Goal: Task Accomplishment & Management: Manage account settings

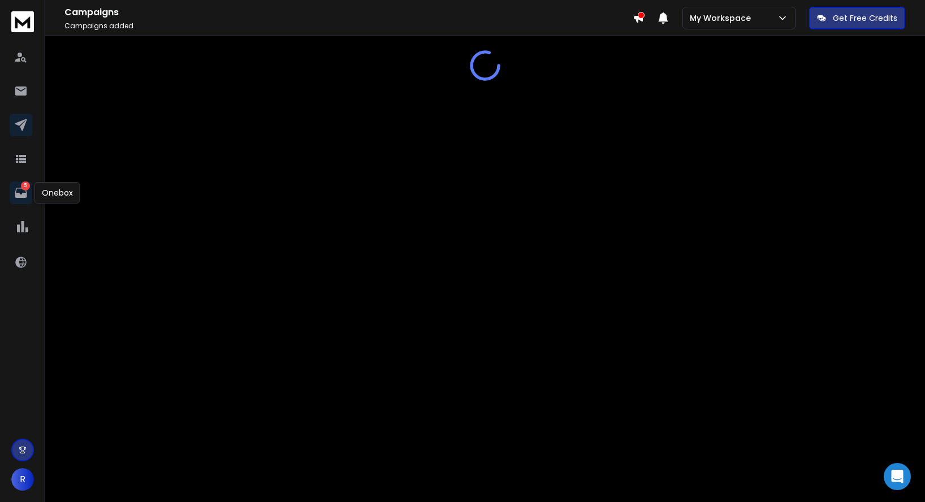
click at [21, 194] on icon at bounding box center [21, 193] width 14 height 14
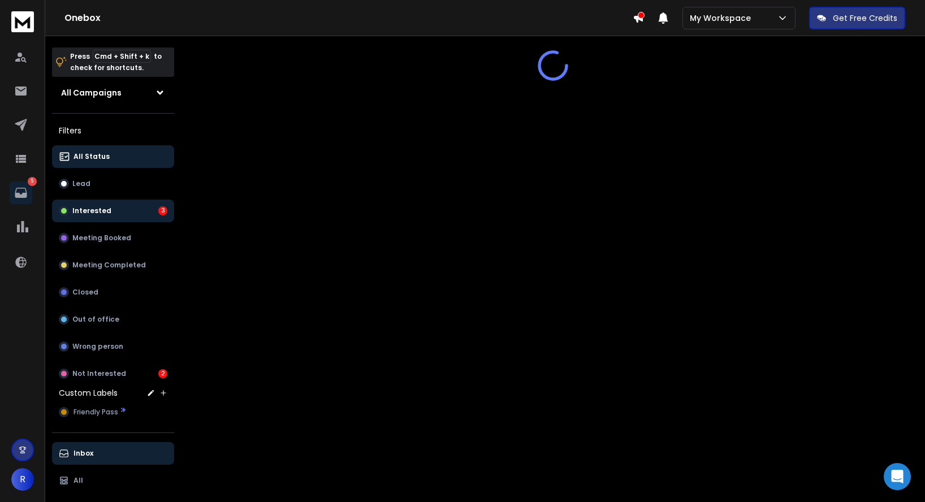
click at [132, 214] on button "Interested 3" at bounding box center [113, 210] width 122 height 23
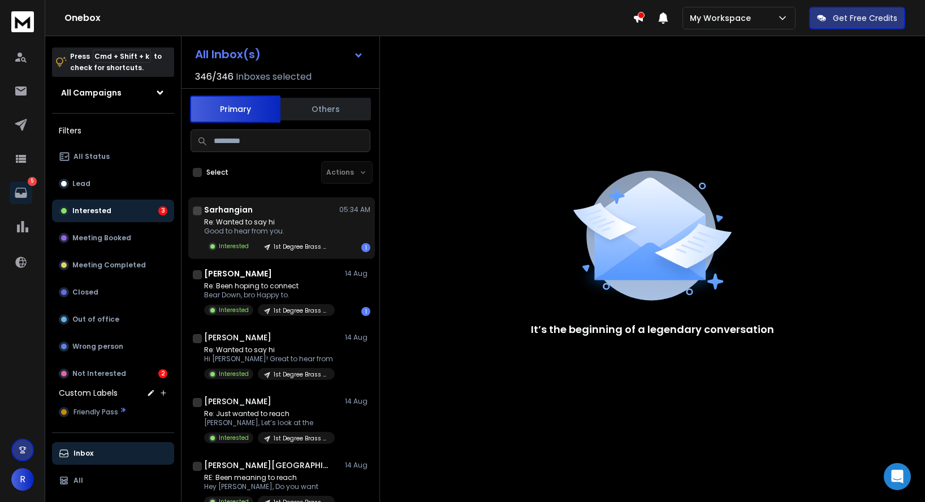
click at [285, 213] on div "Sarhangian 05:34 AM" at bounding box center [287, 209] width 166 height 11
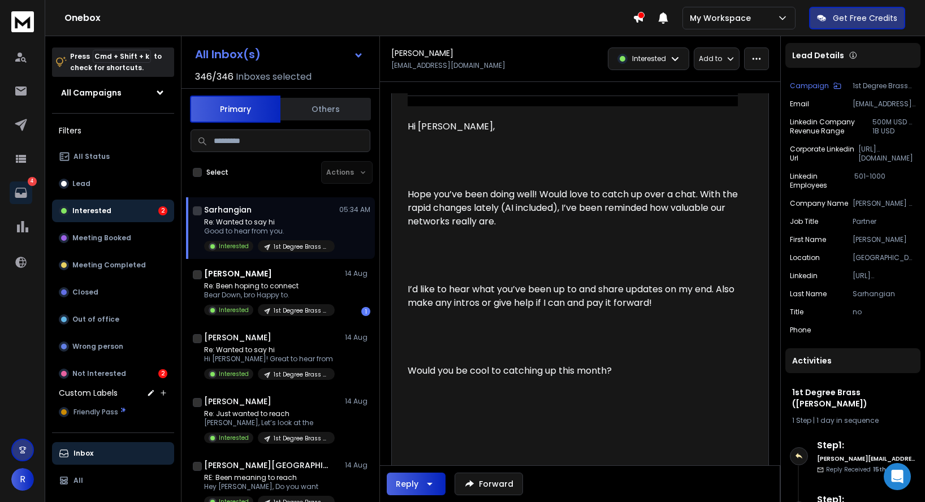
scroll to position [1542, 0]
click at [261, 212] on div "Sarhangian 05:34 AM" at bounding box center [287, 209] width 166 height 11
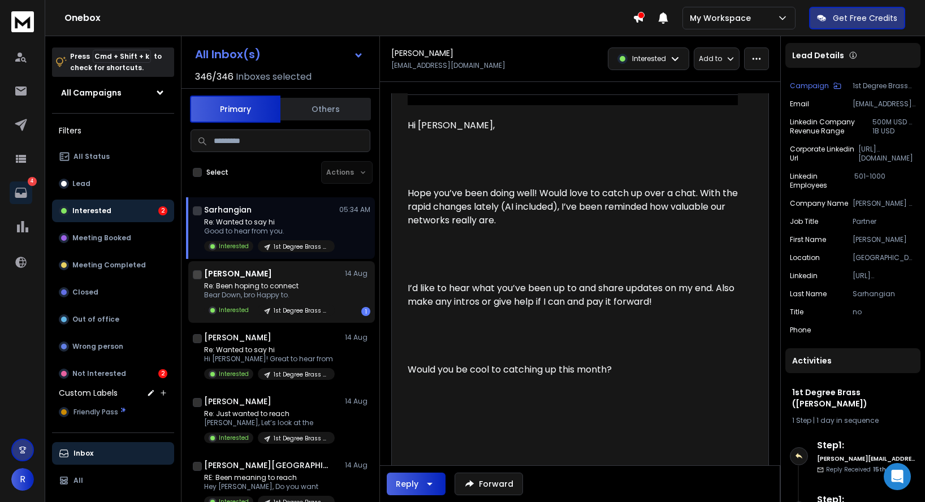
click at [246, 267] on div "Greg Spencer 14 Aug Re: Been hoping to connect Bear Down, bro Happy to. Interes…" at bounding box center [281, 292] width 186 height 62
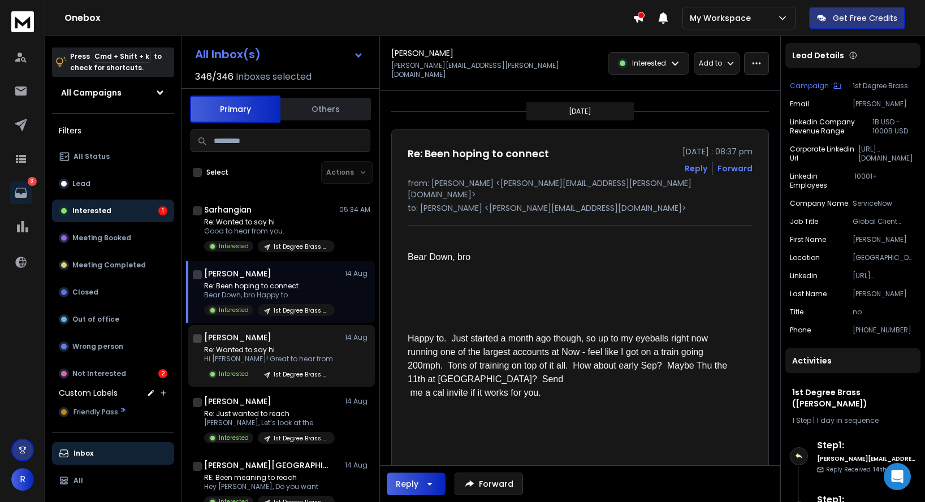
scroll to position [0, 0]
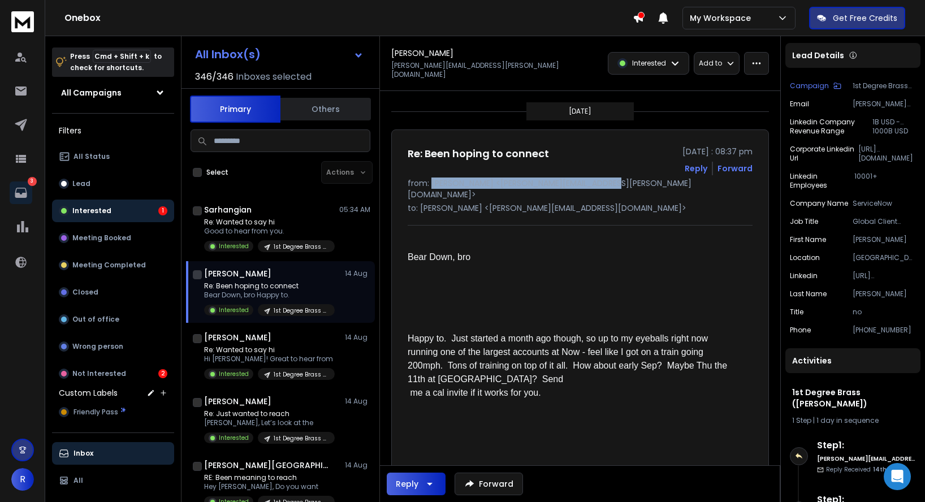
drag, startPoint x: 432, startPoint y: 175, endPoint x: 617, endPoint y: 178, distance: 184.8
click at [617, 178] on p "from: Greg Spencer <greg.spencer@servicenow.com>" at bounding box center [579, 188] width 345 height 23
copy p "Greg Spencer <greg.spencer@servicenow.com"
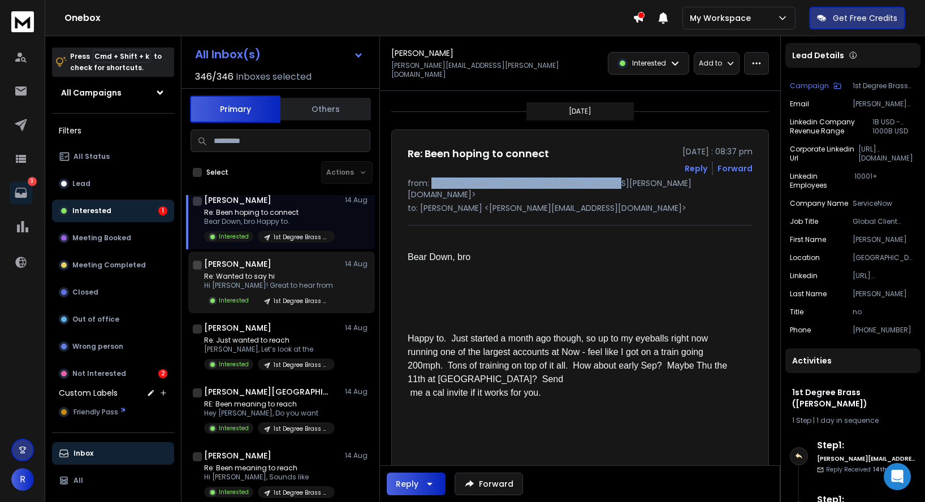
scroll to position [81, 0]
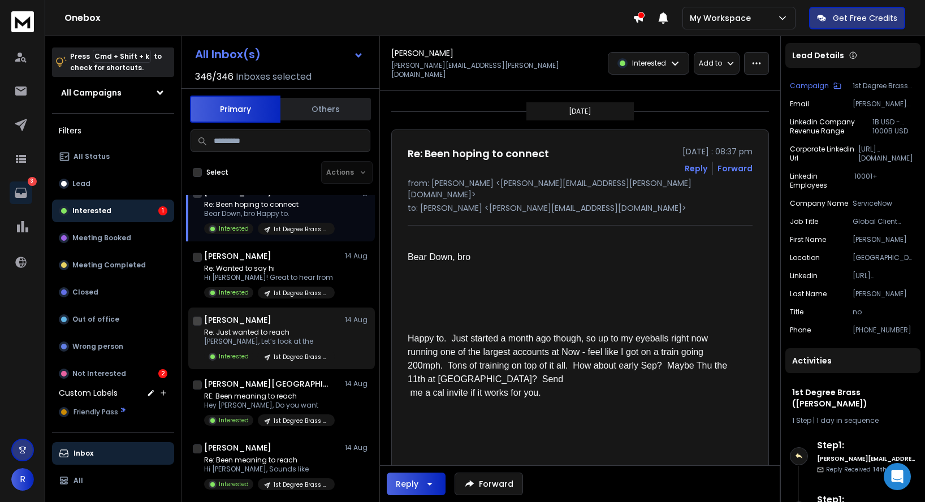
click at [263, 331] on p "Re: Just wanted to reach" at bounding box center [269, 332] width 131 height 9
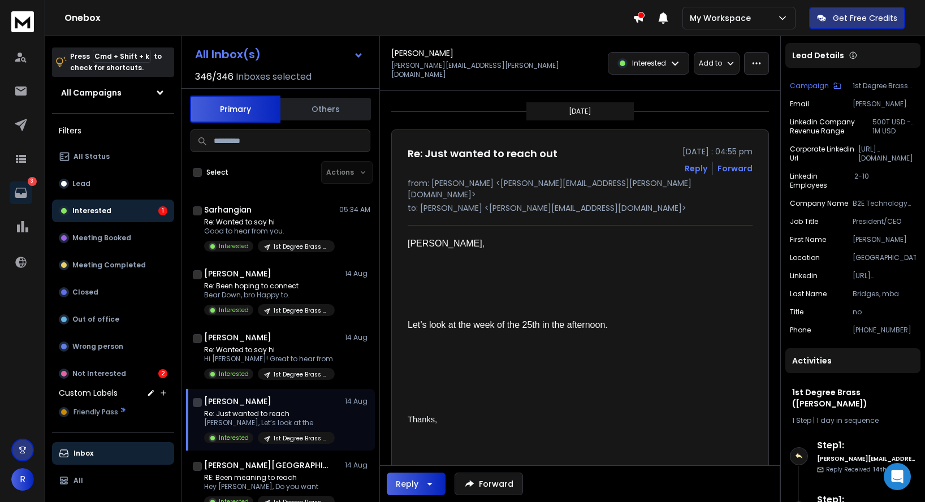
scroll to position [0, 0]
click at [132, 213] on button "Interested 1" at bounding box center [113, 210] width 122 height 23
click at [119, 371] on p "Not Interested" at bounding box center [99, 373] width 54 height 9
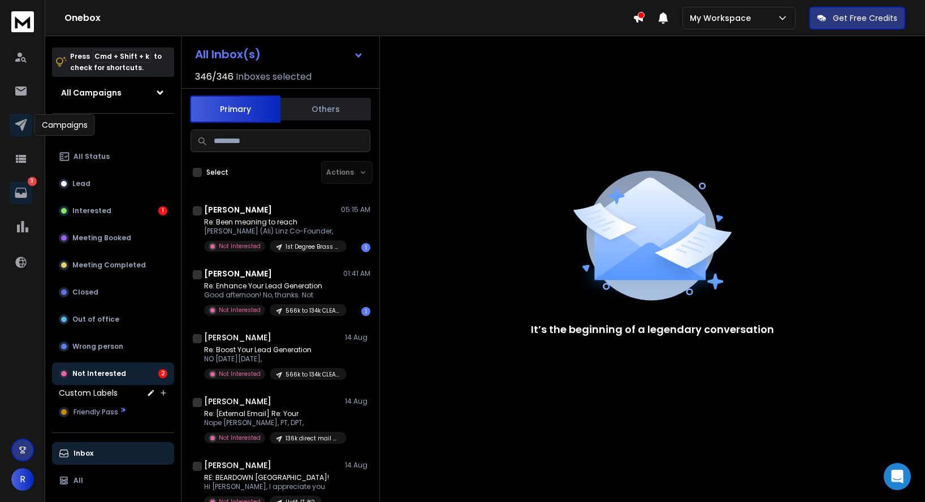
click at [19, 131] on icon at bounding box center [21, 125] width 14 height 14
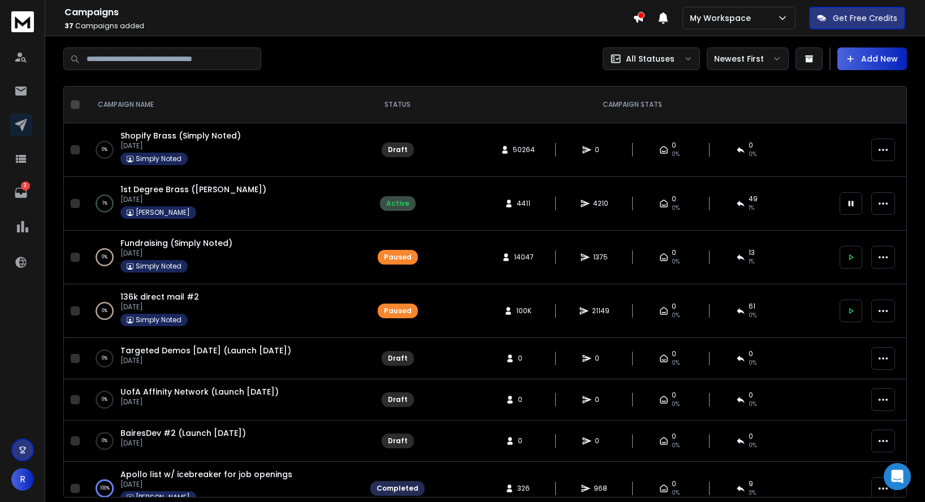
click at [277, 194] on div "1 % 1st Degree Brass (Baires) 3 days ago Baires" at bounding box center [224, 204] width 257 height 40
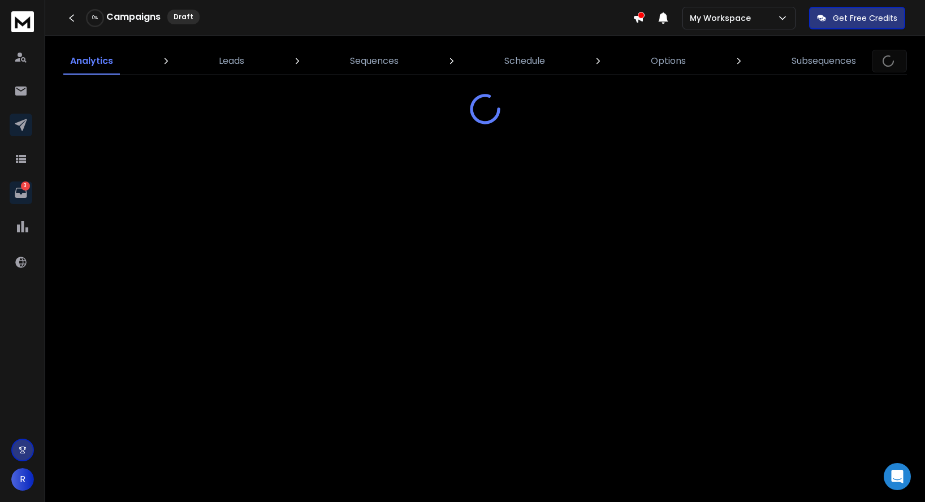
click at [32, 185] on link "3" at bounding box center [21, 192] width 23 height 23
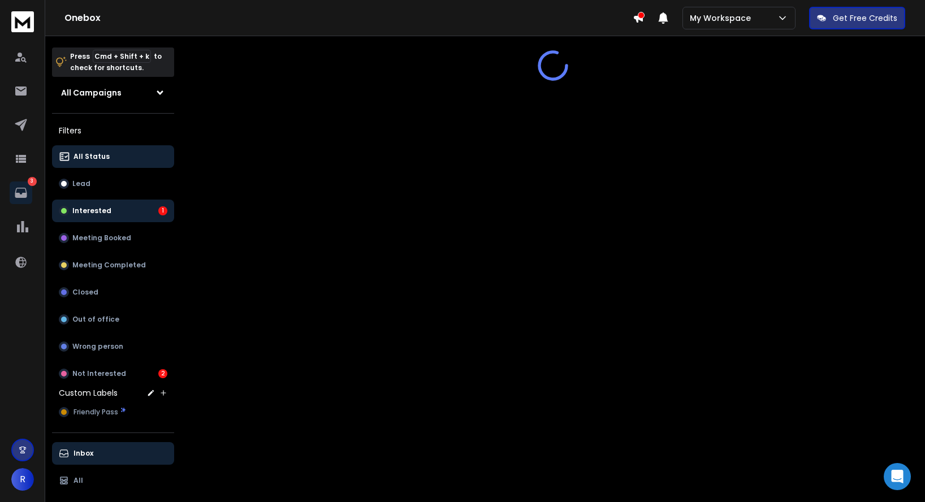
click at [73, 208] on p "Interested" at bounding box center [91, 210] width 39 height 9
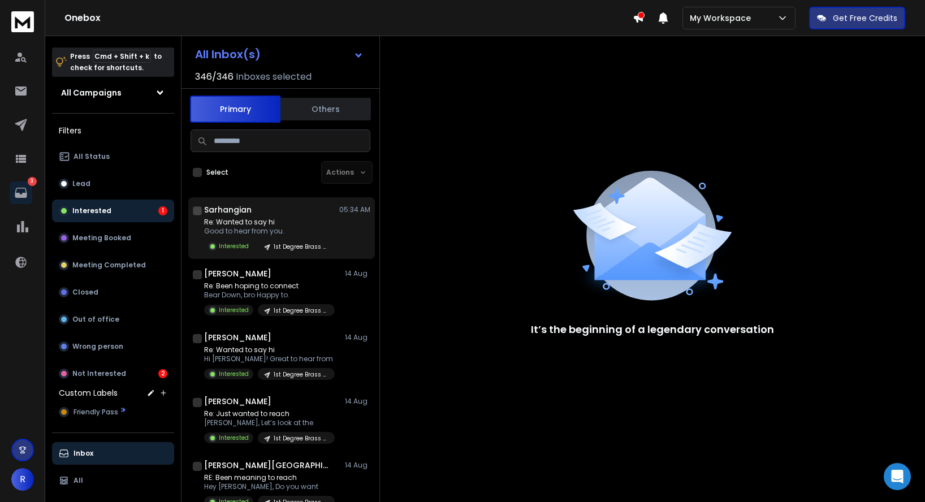
click at [258, 205] on div "Sarhangian 05:34 AM" at bounding box center [287, 209] width 166 height 11
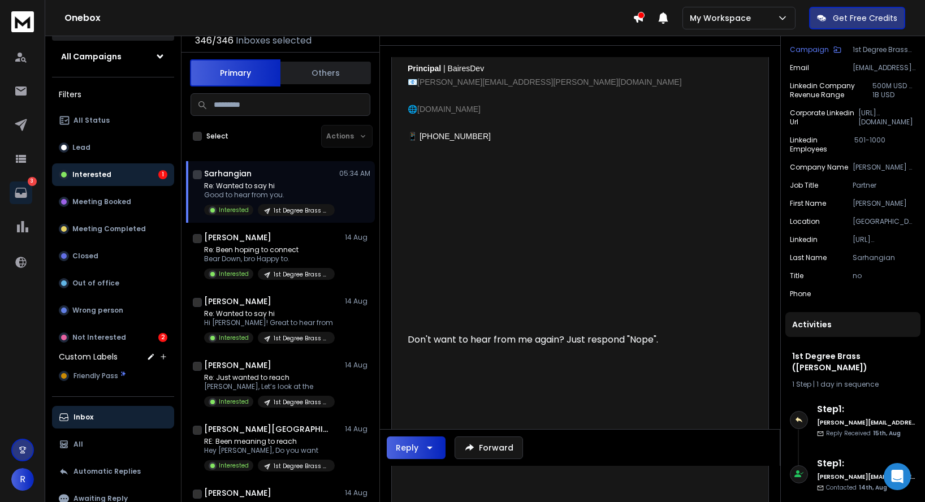
scroll to position [2146, 0]
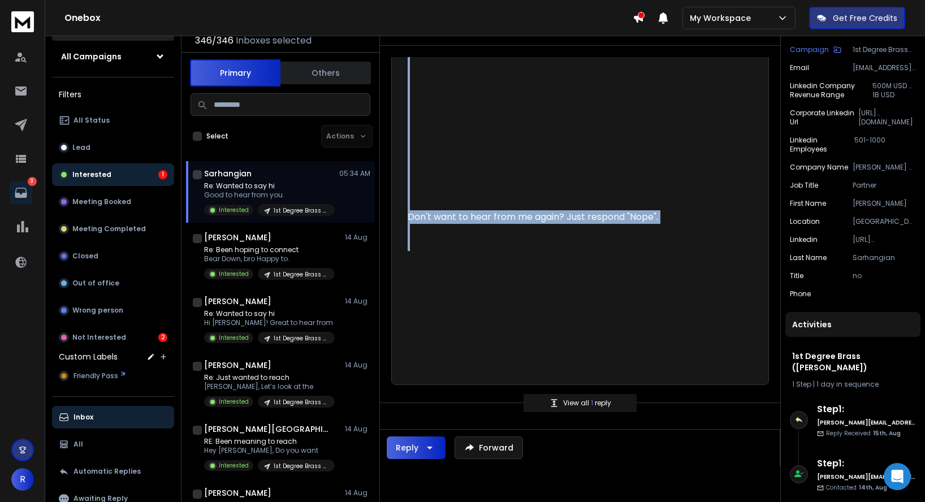
drag, startPoint x: 403, startPoint y: 223, endPoint x: 667, endPoint y: 245, distance: 265.4
copy div "Good to hear from you. Absolutely. Shoot me some dates that work for you. Byron…"
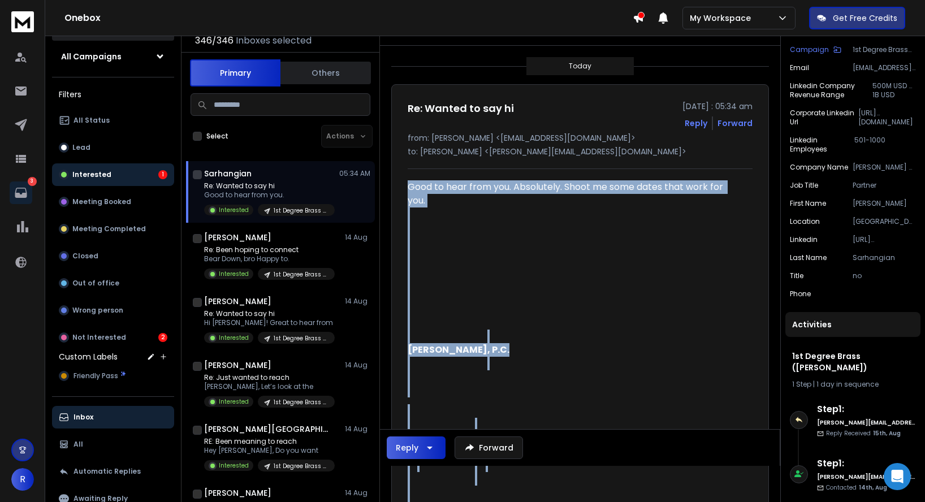
scroll to position [0, 0]
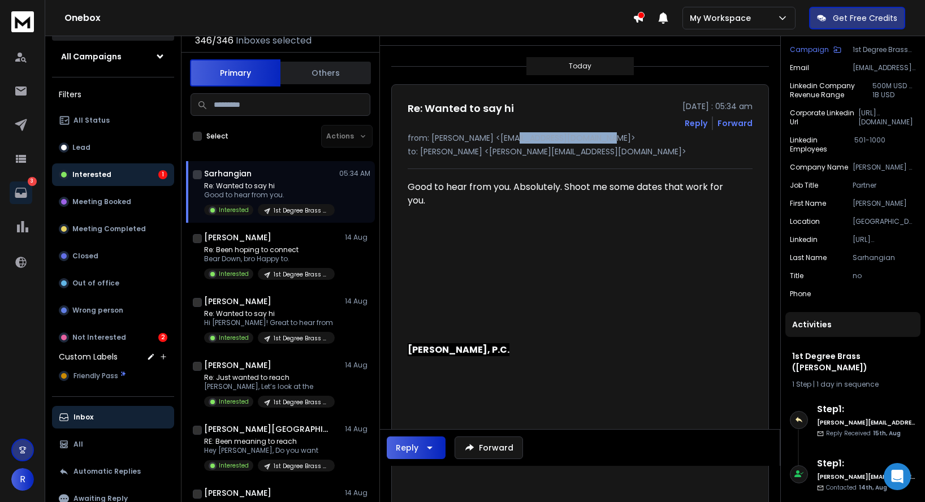
drag, startPoint x: 509, startPoint y: 135, endPoint x: 609, endPoint y: 136, distance: 99.5
click at [609, 136] on p "from: Sarhangian, Byron <bsarhangian@swlaw.com>" at bounding box center [579, 137] width 345 height 11
copy p "bsarhangian@swlaw.com"
drag, startPoint x: 409, startPoint y: 110, endPoint x: 515, endPoint y: 108, distance: 106.3
click at [515, 108] on div "Re: Wanted to say hi 15 August 2025 : 05:34 am Reply Forward" at bounding box center [579, 115] width 345 height 29
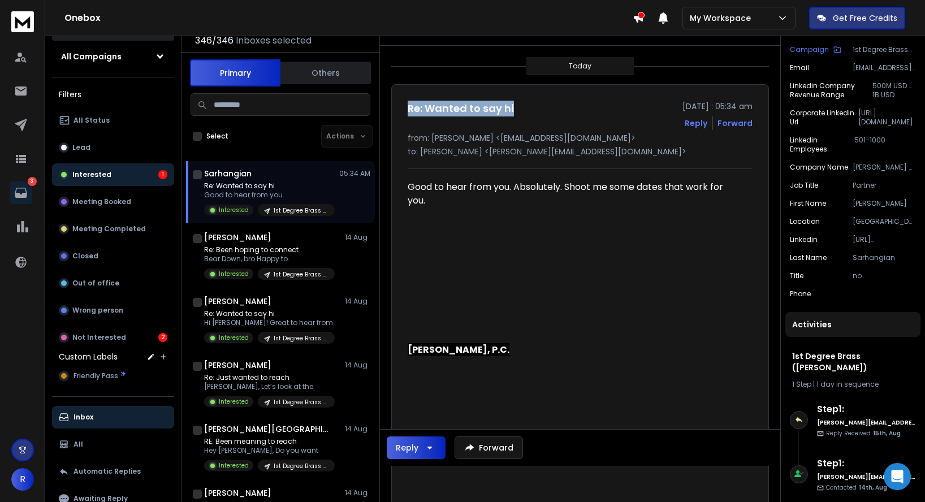
copy h1 "Re: Wanted to say hi"
click at [290, 171] on div "Sarhangian 05:34 AM" at bounding box center [287, 173] width 166 height 11
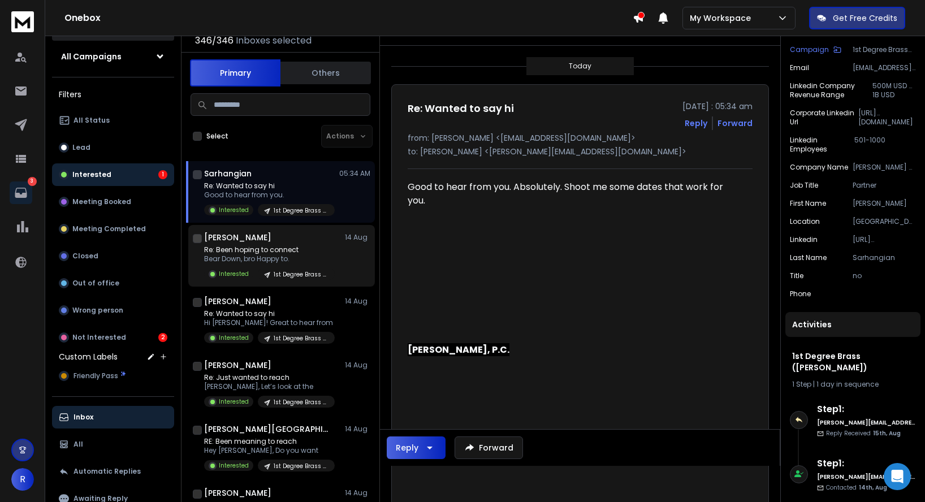
click at [268, 244] on div "Greg Spencer 14 Aug Re: Been hoping to connect Bear Down, bro Happy to. Interes…" at bounding box center [287, 256] width 166 height 48
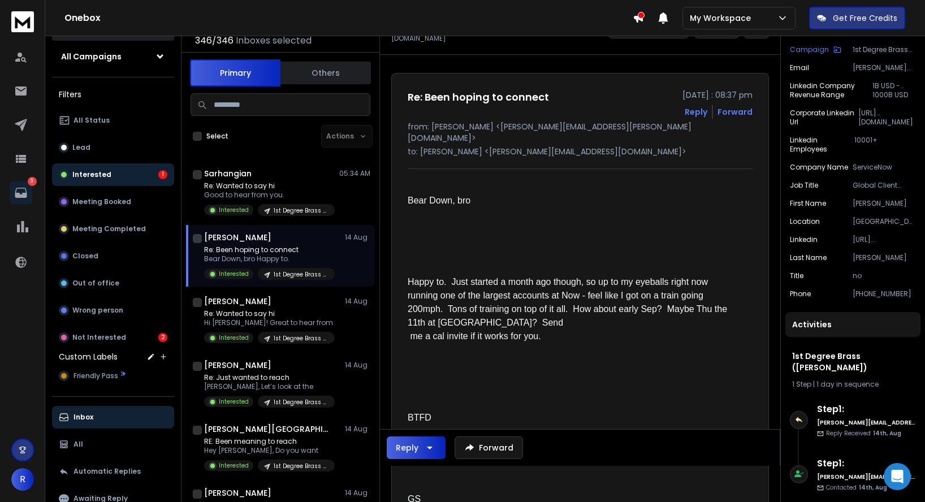
scroll to position [21, 0]
drag, startPoint x: 491, startPoint y: 116, endPoint x: 614, endPoint y: 115, distance: 123.2
click at [614, 120] on p "from: Greg Spencer <greg.spencer@servicenow.com>" at bounding box center [579, 131] width 345 height 23
copy p "greg.spencer@servicenow.com"
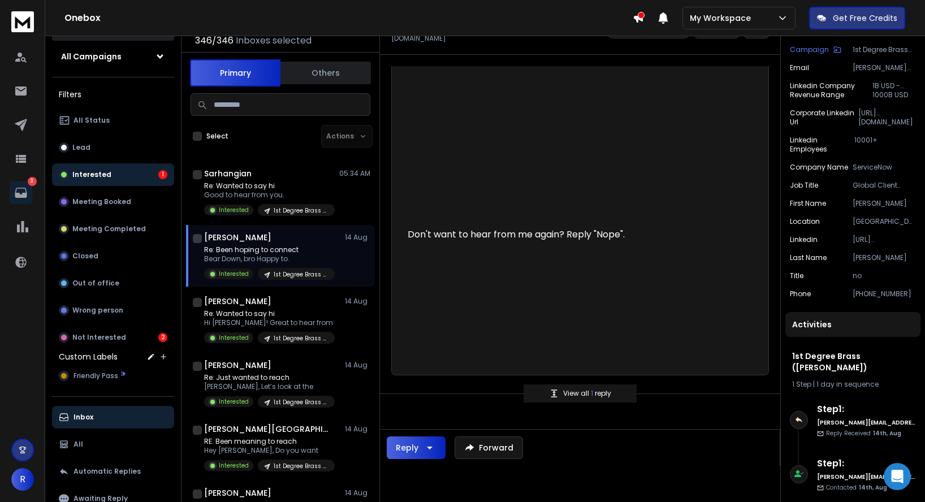
scroll to position [1503, 0]
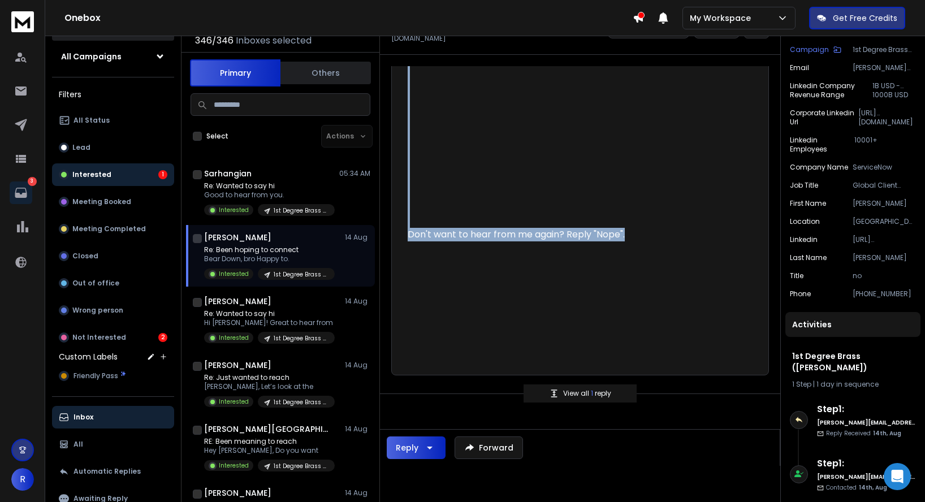
drag, startPoint x: 409, startPoint y: 190, endPoint x: 634, endPoint y: 241, distance: 230.6
copy div "Bear Down, bro Happy to. Just started a month ago though, so up to my eyeballs …"
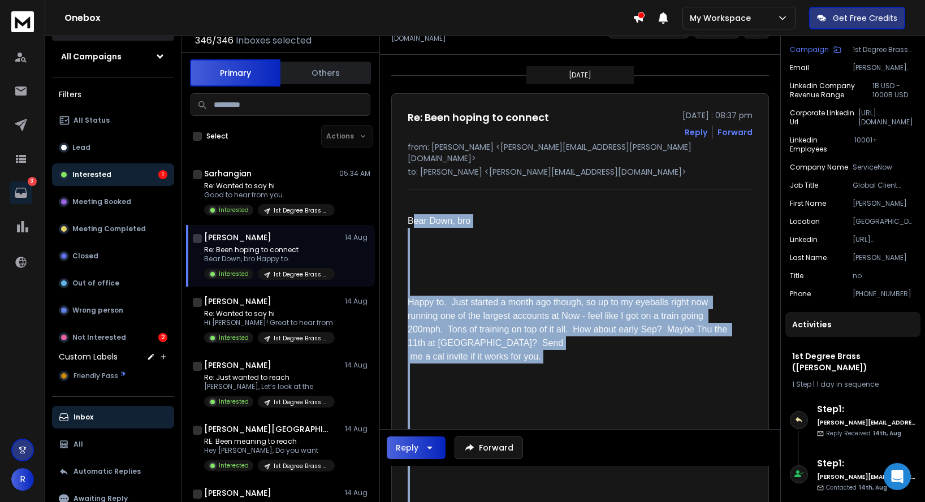
scroll to position [0, 0]
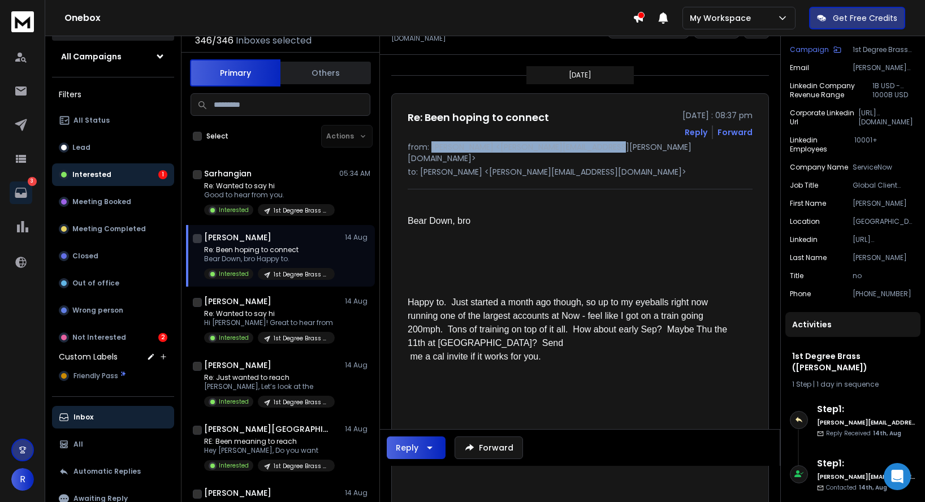
drag, startPoint x: 431, startPoint y: 136, endPoint x: 622, endPoint y: 138, distance: 190.5
click at [622, 141] on p "from: Greg Spencer <greg.spencer@servicenow.com>" at bounding box center [579, 152] width 345 height 23
copy p "Greg Spencer <greg.spencer@servicenow.com>"
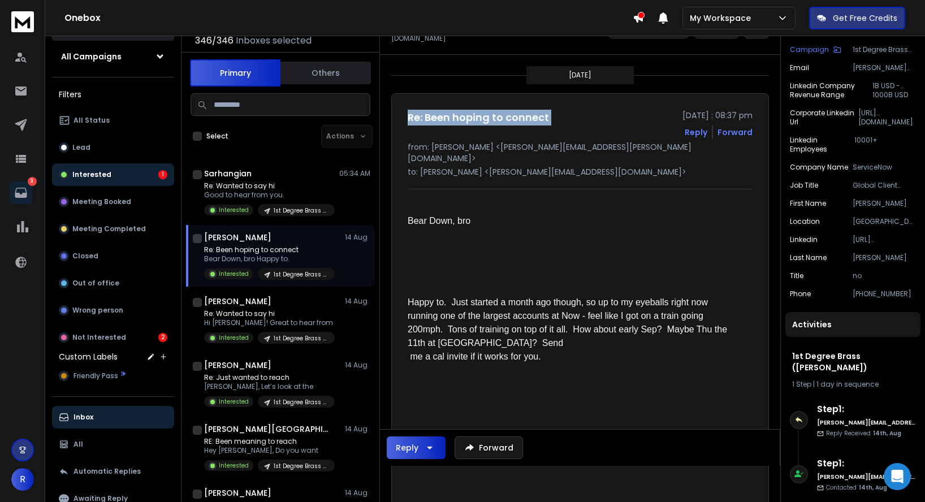
drag, startPoint x: 448, startPoint y: 109, endPoint x: 617, endPoint y: 111, distance: 169.0
click at [617, 111] on div "Re: Been hoping to connect 14 August 2025 : 08:37 pm Reply Forward" at bounding box center [579, 124] width 345 height 29
copy h1 "Re: Been hoping to connect"
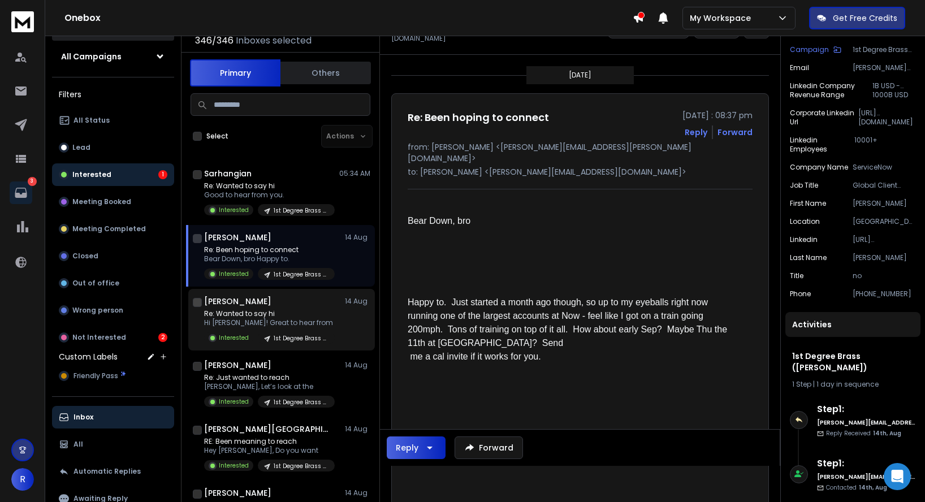
click at [243, 320] on p "Hi Rick! Great to hear from" at bounding box center [269, 322] width 131 height 9
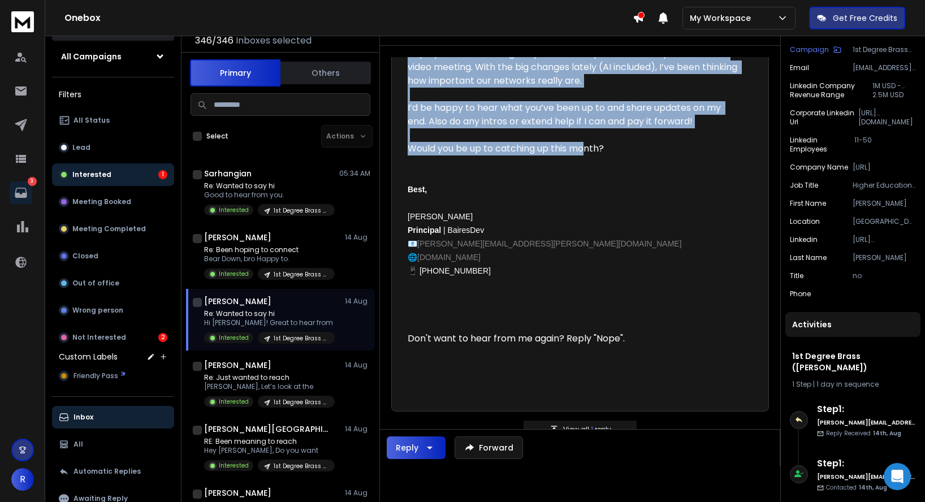
scroll to position [414, 0]
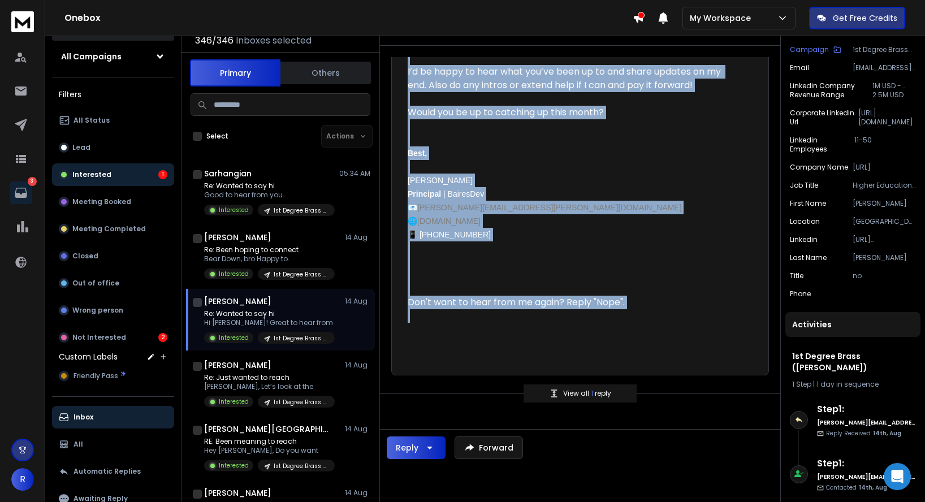
drag, startPoint x: 410, startPoint y: 185, endPoint x: 662, endPoint y: 318, distance: 284.6
click at [662, 318] on div "Hi Rick! Great to hear from you. Congratulations on all your success. It would …" at bounding box center [576, 63] width 339 height 592
copy div "Hi Rick! Great to hear from you. Congratulations on all your success. It would …"
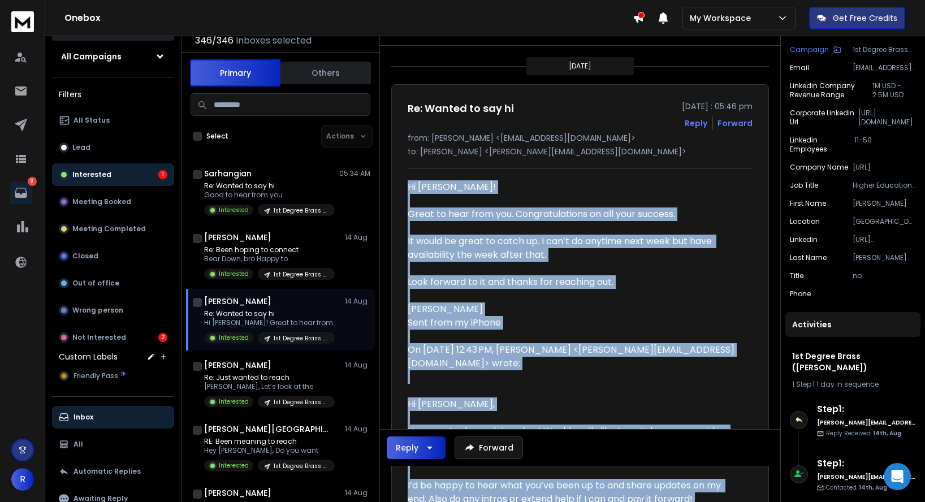
scroll to position [0, 0]
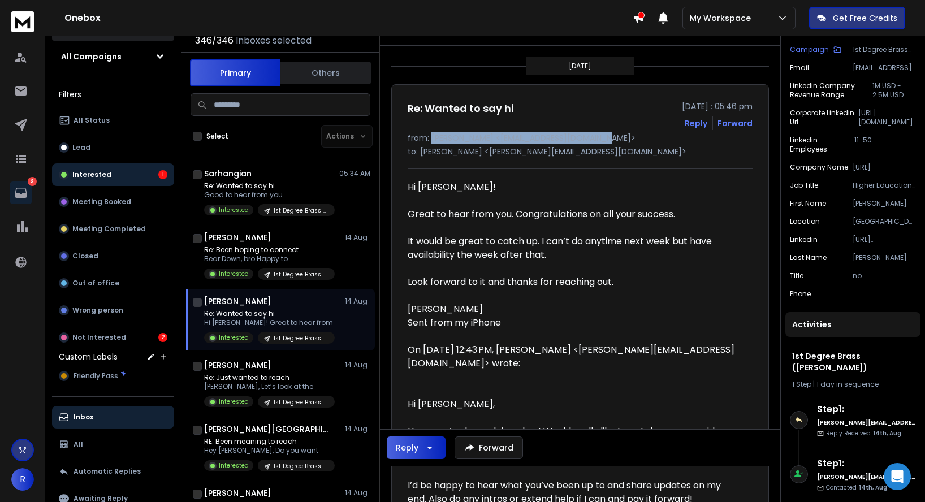
drag, startPoint x: 432, startPoint y: 139, endPoint x: 605, endPoint y: 137, distance: 172.4
click at [605, 137] on p "from: Alan Beaudrie <alanb@joinadvisorai.com>" at bounding box center [579, 137] width 345 height 11
copy p "Alan Beaudrie <alanb@joinadvisorai.com>"
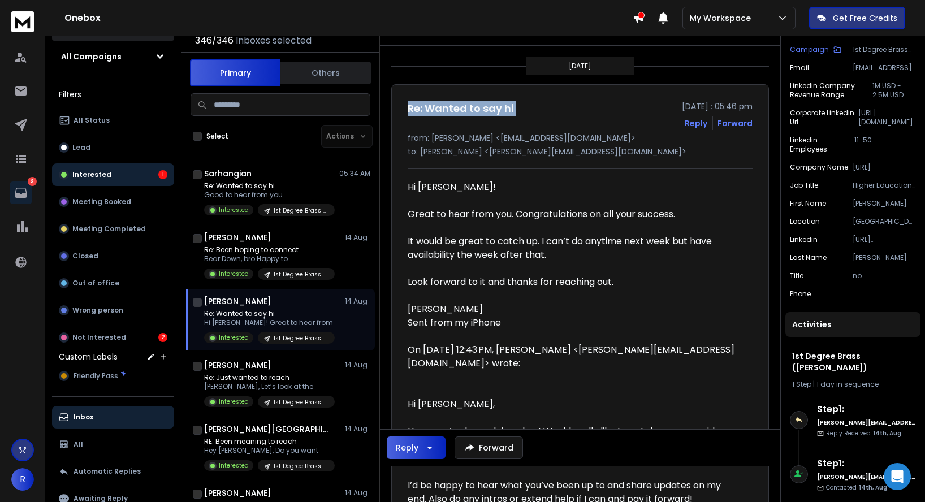
drag, startPoint x: 407, startPoint y: 107, endPoint x: 585, endPoint y: 107, distance: 178.0
click at [585, 107] on div "Re: Wanted to say hi 14 August 2025 : 05:46 pm Reply Forward" at bounding box center [579, 115] width 345 height 29
copy h1 "Re: Wanted to say hi"
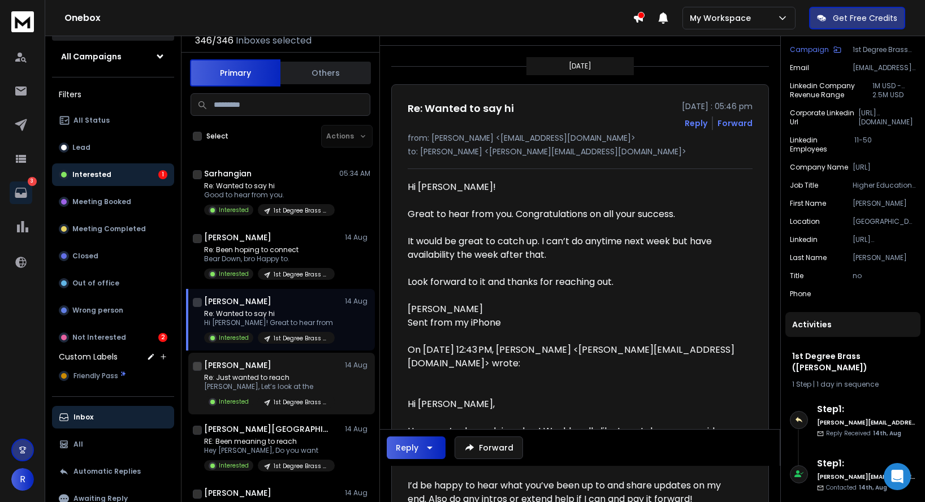
click at [277, 378] on p "Re: Just wanted to reach" at bounding box center [269, 377] width 131 height 9
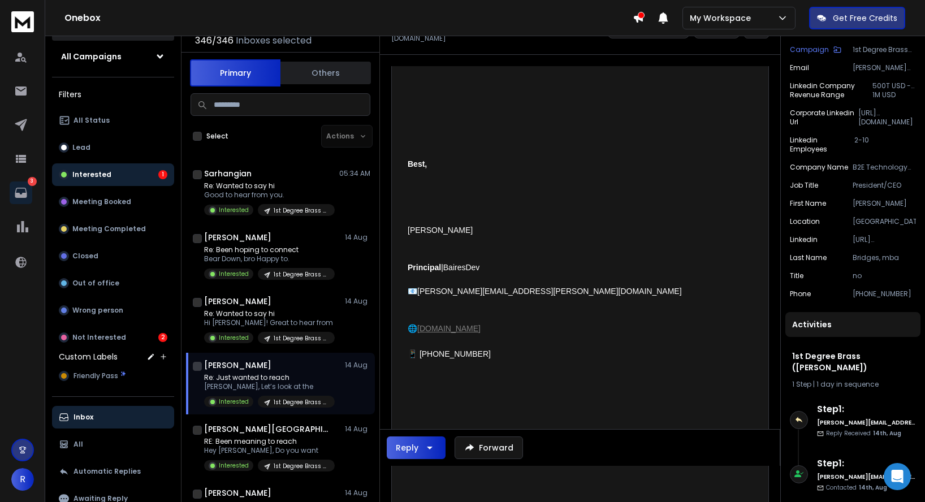
scroll to position [1214, 0]
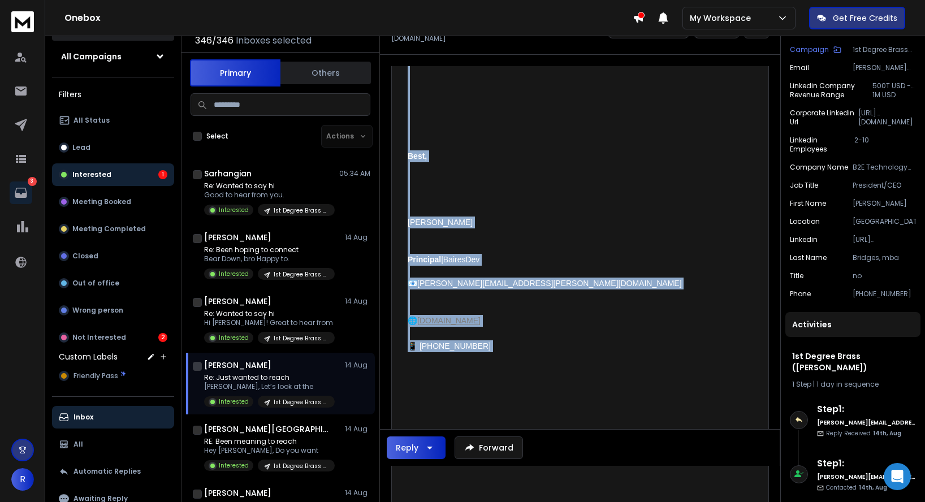
drag, startPoint x: 409, startPoint y: 199, endPoint x: 544, endPoint y: 385, distance: 229.9
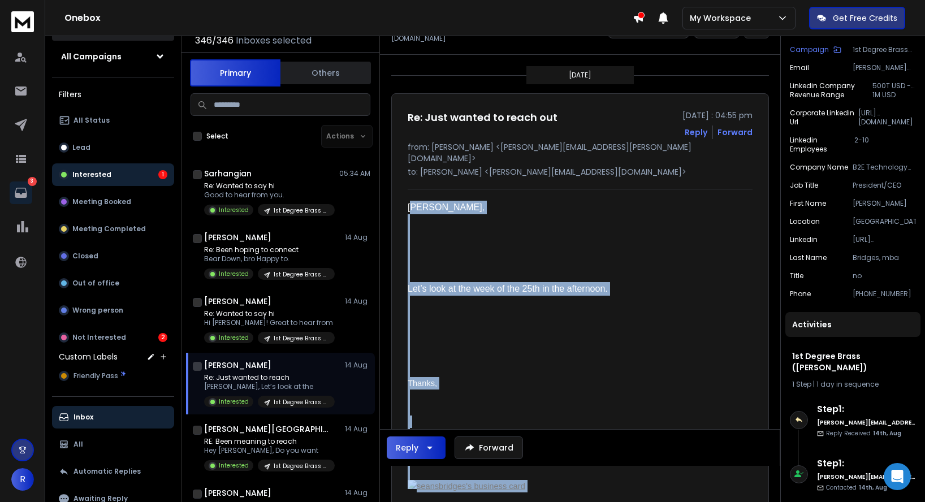
scroll to position [0, 0]
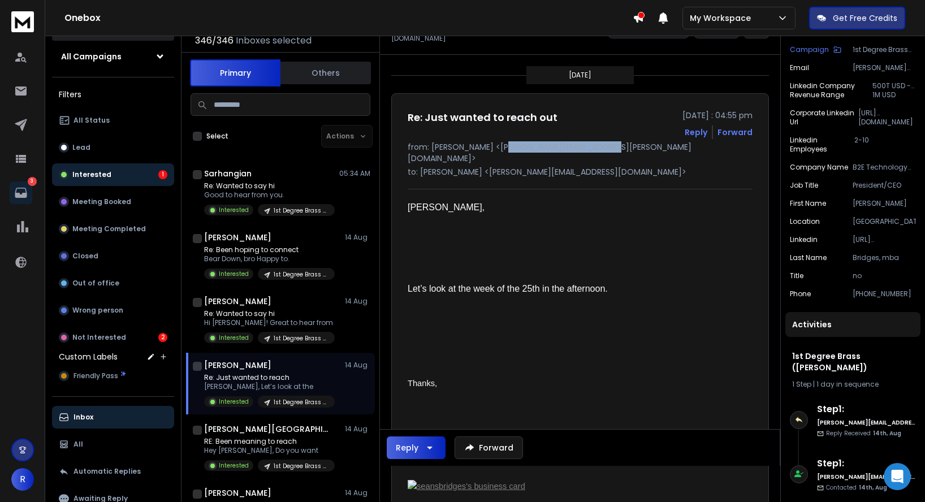
drag, startPoint x: 496, startPoint y: 138, endPoint x: 609, endPoint y: 133, distance: 113.7
click at [609, 141] on p "from: Sean S. Bridges <Sean.Bridges@b2e-usa.com>" at bounding box center [579, 152] width 345 height 23
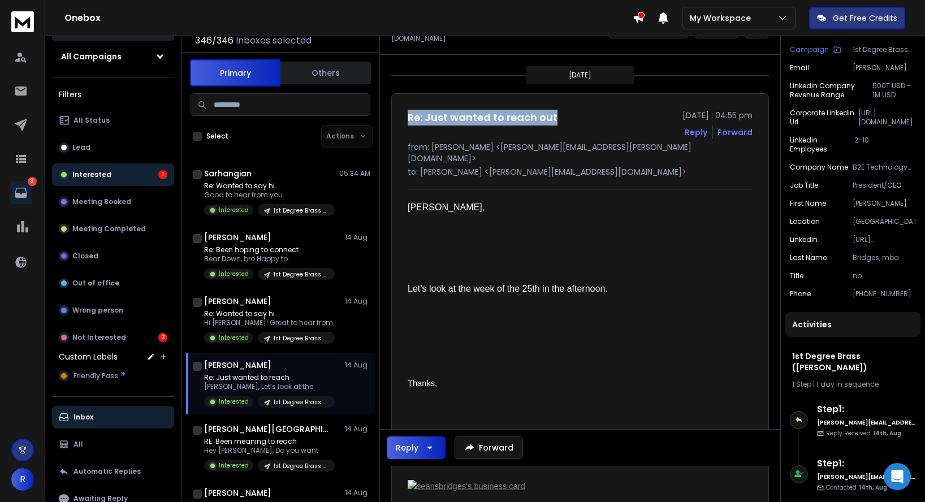
drag, startPoint x: 408, startPoint y: 105, endPoint x: 561, endPoint y: 105, distance: 153.2
click at [561, 110] on div "Re: Just wanted to reach out 14 August 2025 : 04:55 pm Reply Forward" at bounding box center [579, 124] width 345 height 29
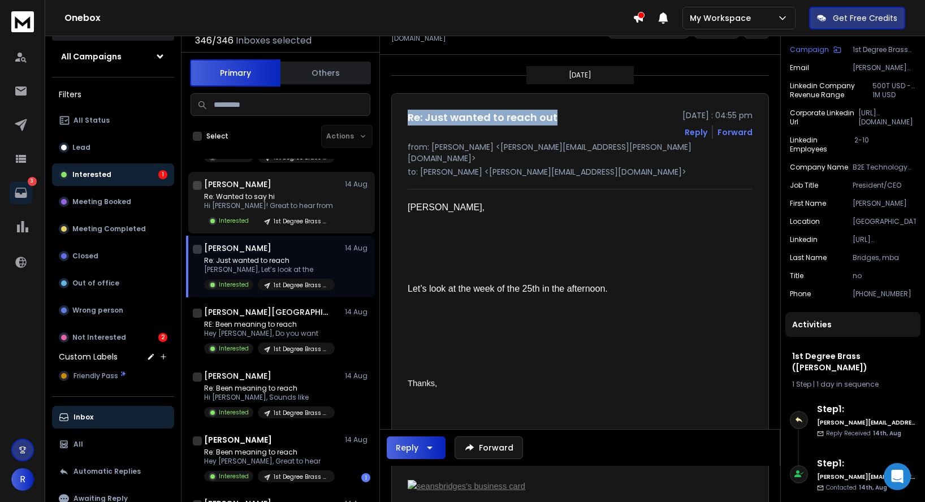
scroll to position [126, 0]
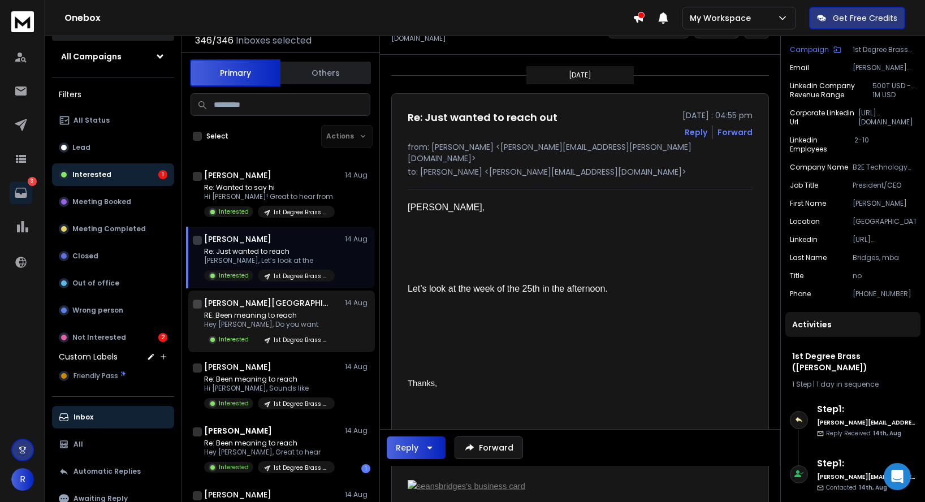
click at [273, 305] on h1 "Jeems Lochridge/USA" at bounding box center [266, 302] width 124 height 11
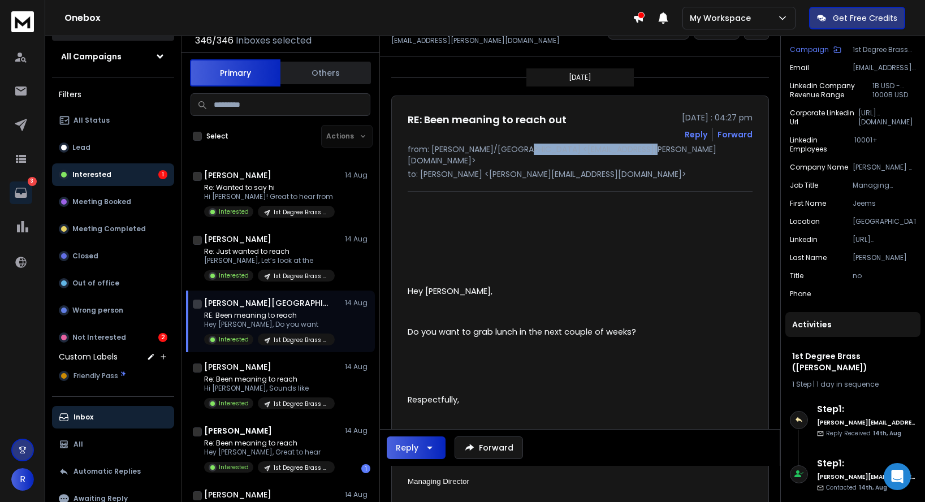
drag, startPoint x: 523, startPoint y: 137, endPoint x: 655, endPoint y: 136, distance: 131.7
click at [655, 144] on p "from: Jeems Lochridge/USA <Jeems.Lochridge@cushwake.com>" at bounding box center [579, 155] width 345 height 23
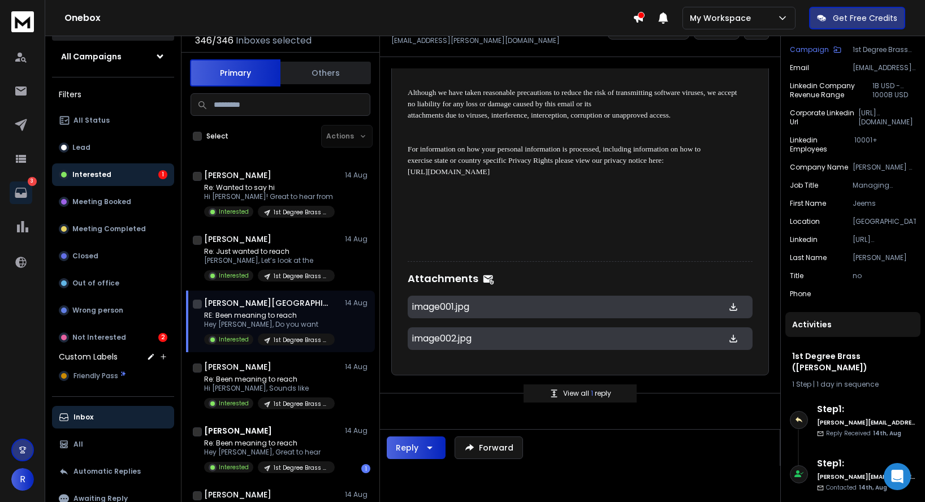
scroll to position [2905, 0]
drag, startPoint x: 403, startPoint y: 264, endPoint x: 626, endPoint y: 164, distance: 244.1
click at [75, 3] on div "Onebox My Workspace Get Free Credits" at bounding box center [462, 18] width 925 height 36
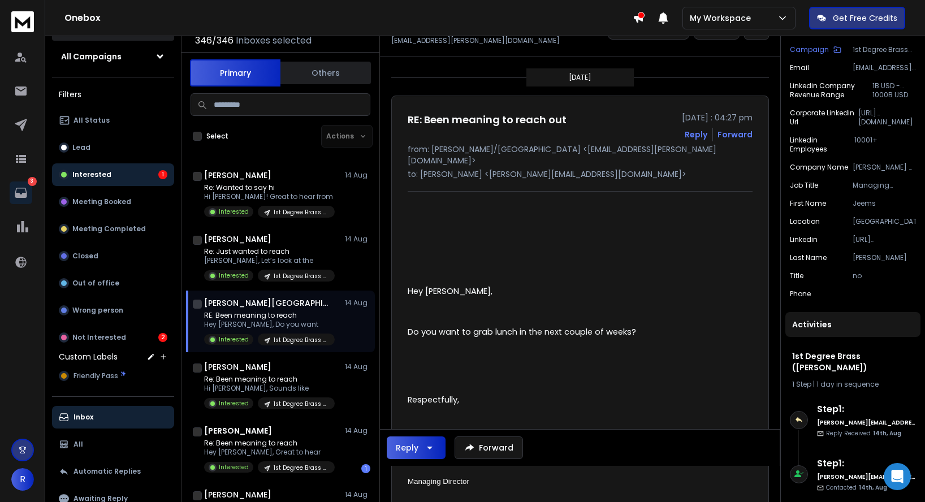
scroll to position [0, 0]
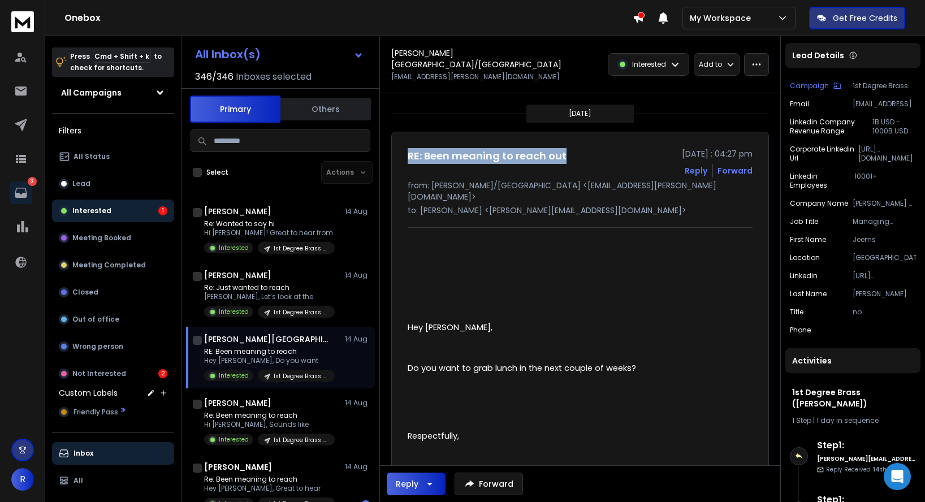
drag, startPoint x: 427, startPoint y: 141, endPoint x: 567, endPoint y: 144, distance: 140.2
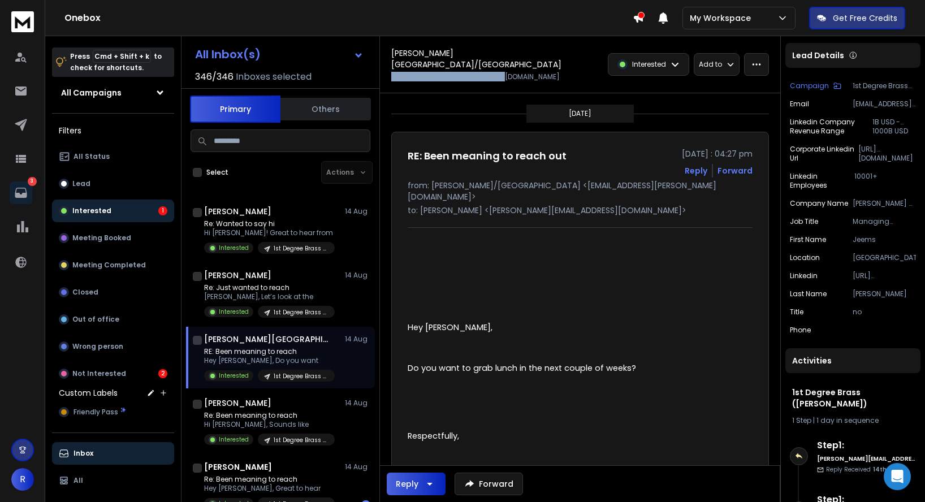
drag, startPoint x: 390, startPoint y: 64, endPoint x: 515, endPoint y: 71, distance: 125.1
click at [515, 71] on div "Jeems Lochridge/USA Jeems Lochridge/USA Jeems.Lochridge@cushwake.com Interested…" at bounding box center [580, 64] width 400 height 57
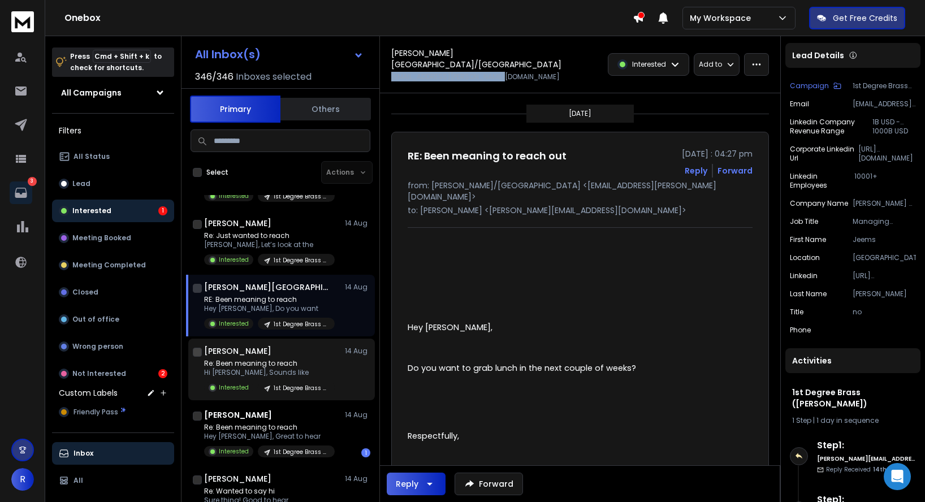
scroll to position [176, 0]
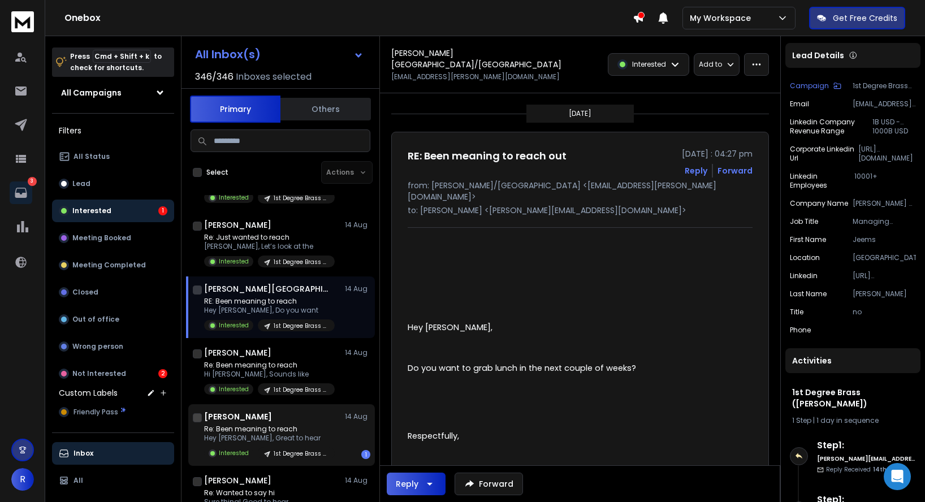
click at [268, 427] on p "Re: Been meaning to reach" at bounding box center [269, 428] width 131 height 9
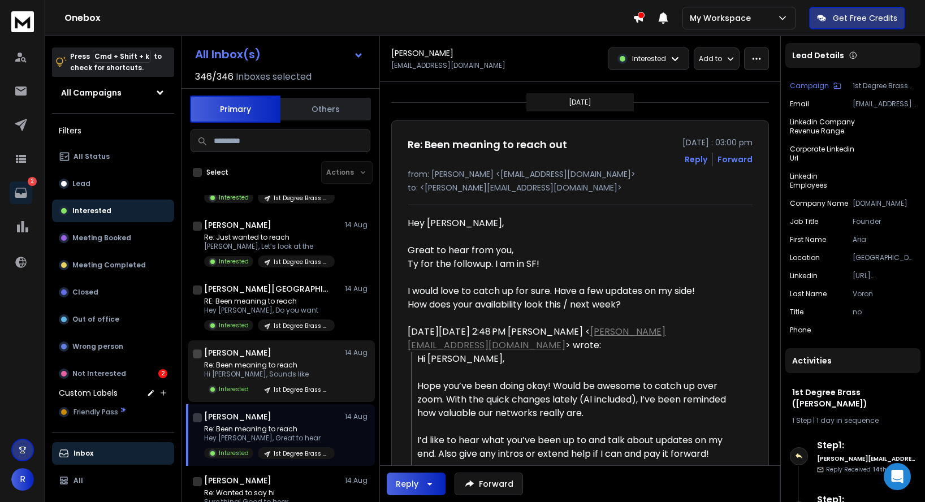
click at [293, 357] on div "Ryan Schulte 14 Aug" at bounding box center [287, 352] width 166 height 11
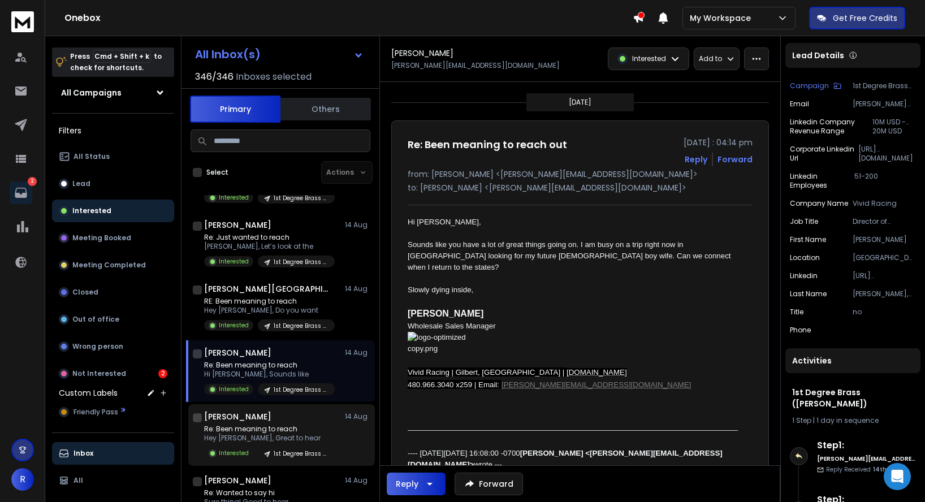
click at [291, 419] on div "Aria Voron 14 Aug" at bounding box center [287, 416] width 166 height 11
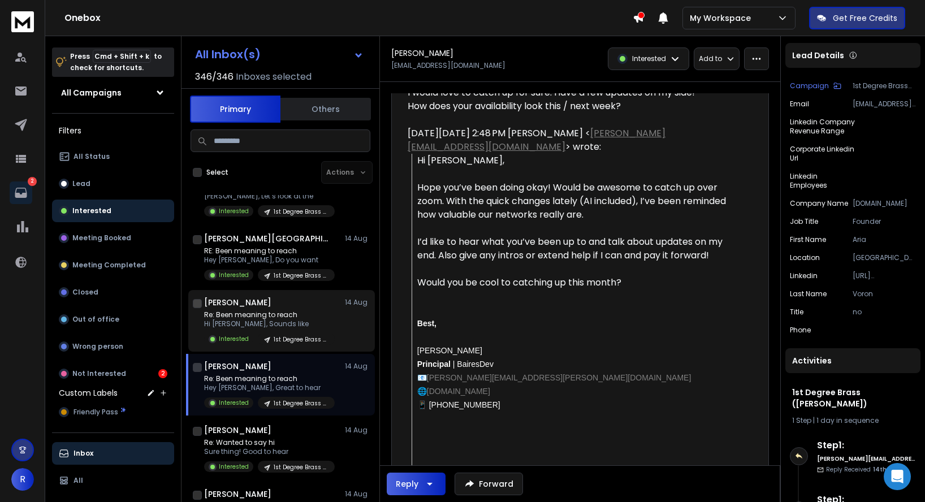
scroll to position [244, 0]
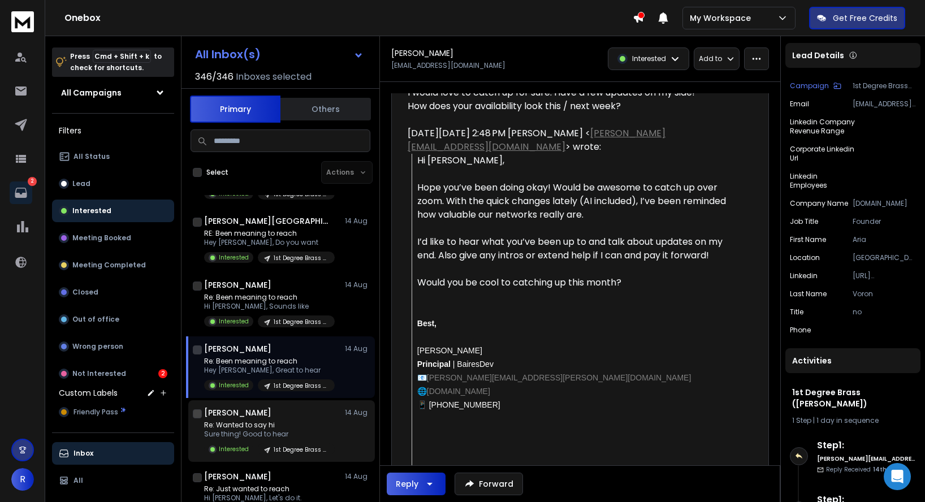
click at [268, 414] on div "Jacob Fischer 14 Aug" at bounding box center [287, 412] width 166 height 11
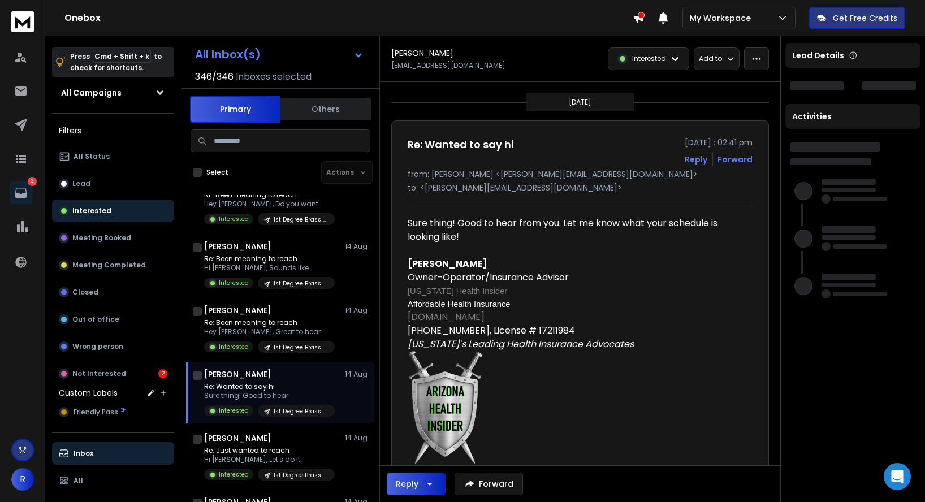
scroll to position [307, 0]
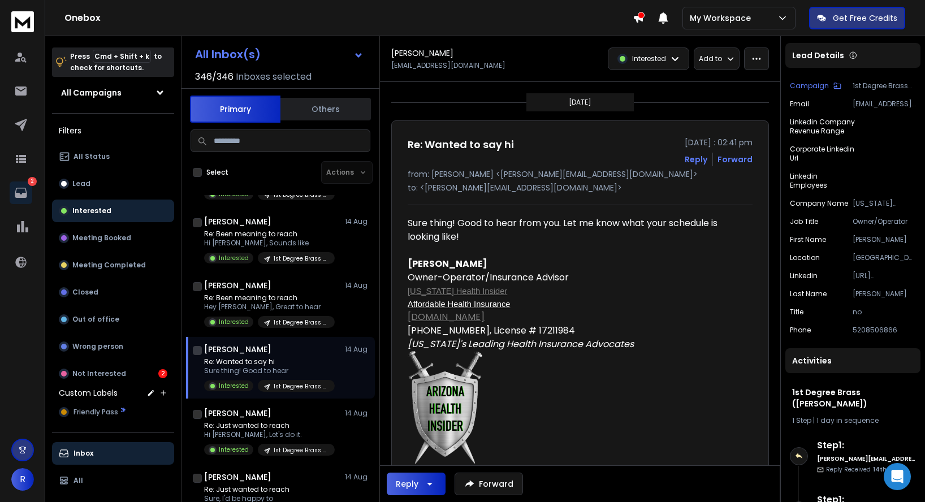
click at [259, 354] on div "Jacob Fischer 14 Aug" at bounding box center [287, 349] width 166 height 11
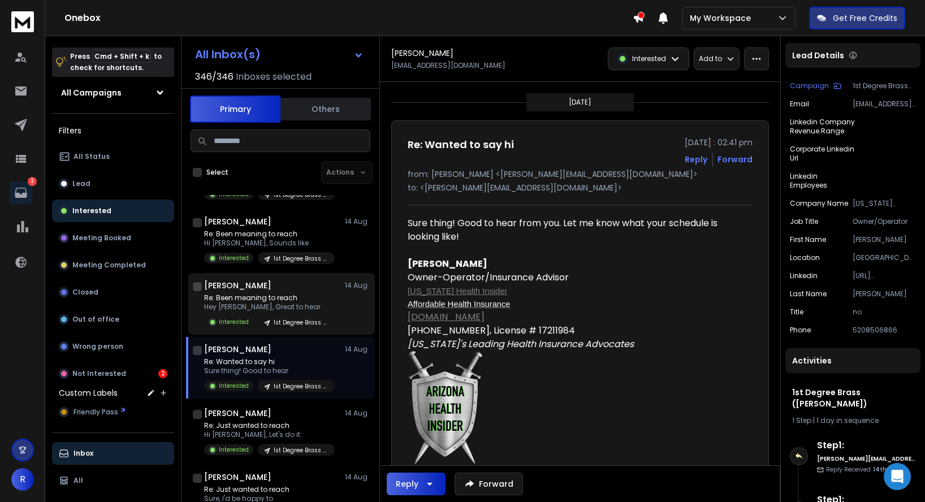
click at [259, 301] on p "Re: Been meaning to reach" at bounding box center [269, 297] width 131 height 9
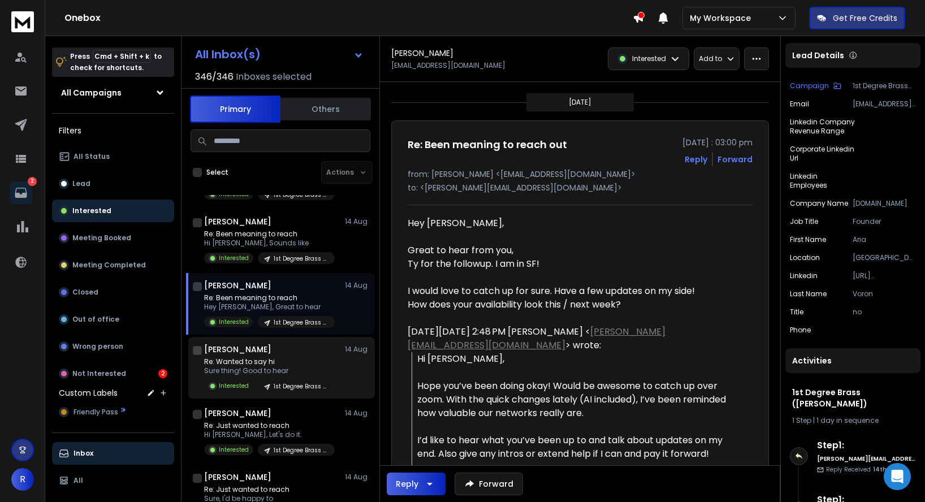
click at [236, 350] on h1 "Jacob Fischer" at bounding box center [237, 349] width 67 height 11
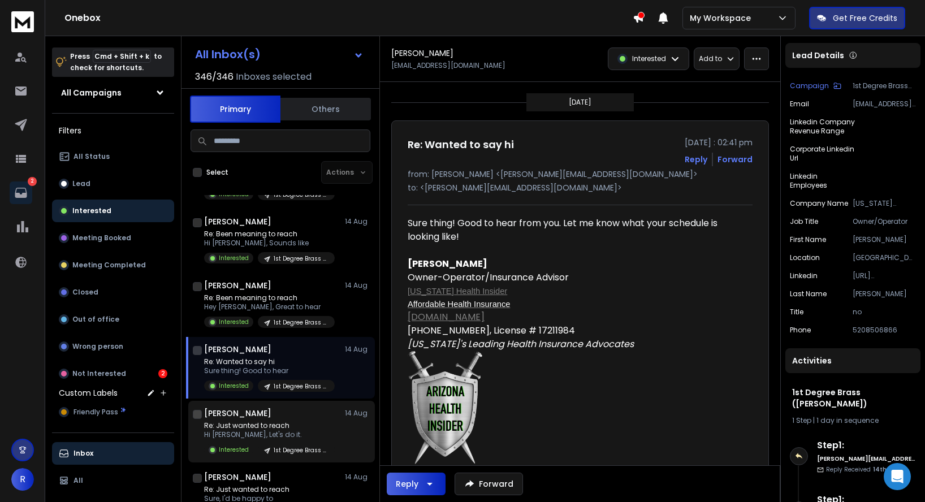
click at [235, 417] on h1 "Rob Hunter" at bounding box center [237, 412] width 67 height 11
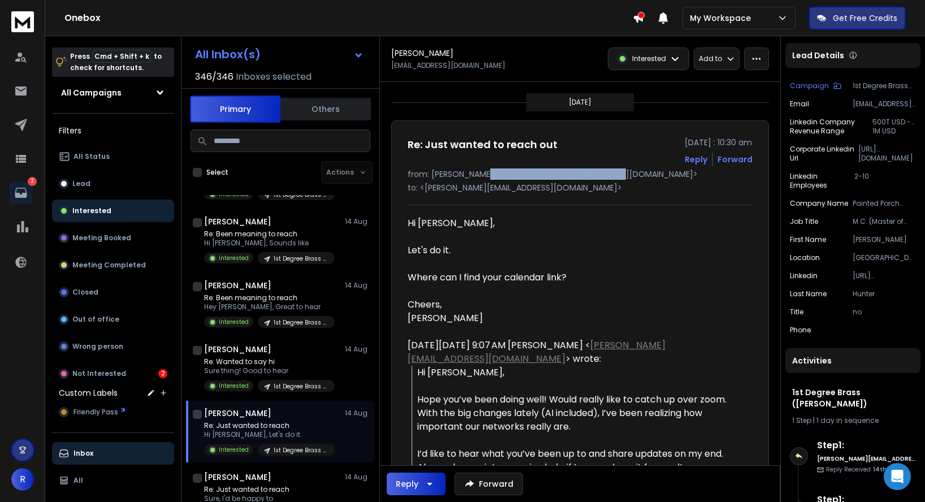
drag, startPoint x: 480, startPoint y: 173, endPoint x: 611, endPoint y: 170, distance: 131.7
click at [611, 170] on p "from: Rob Hunter <rob@paintedporchstrategies.com>" at bounding box center [579, 173] width 345 height 11
click at [28, 192] on link "2" at bounding box center [21, 192] width 23 height 23
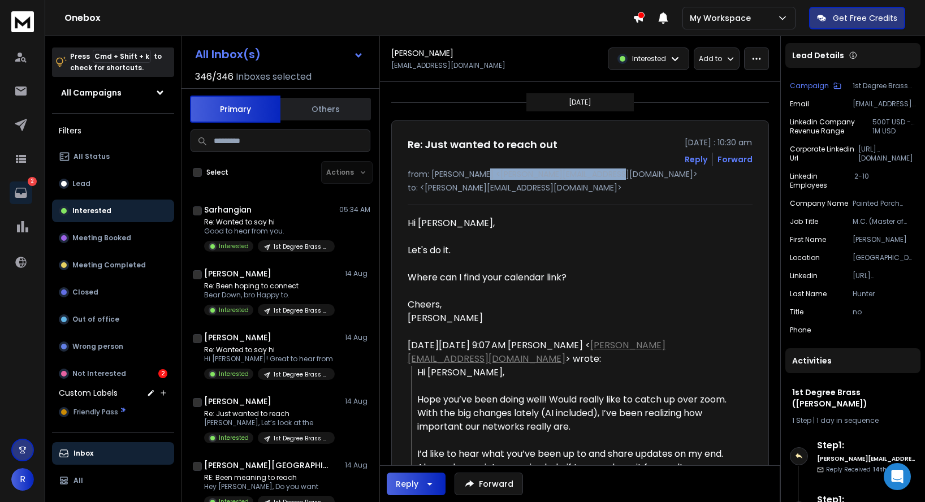
scroll to position [0, 0]
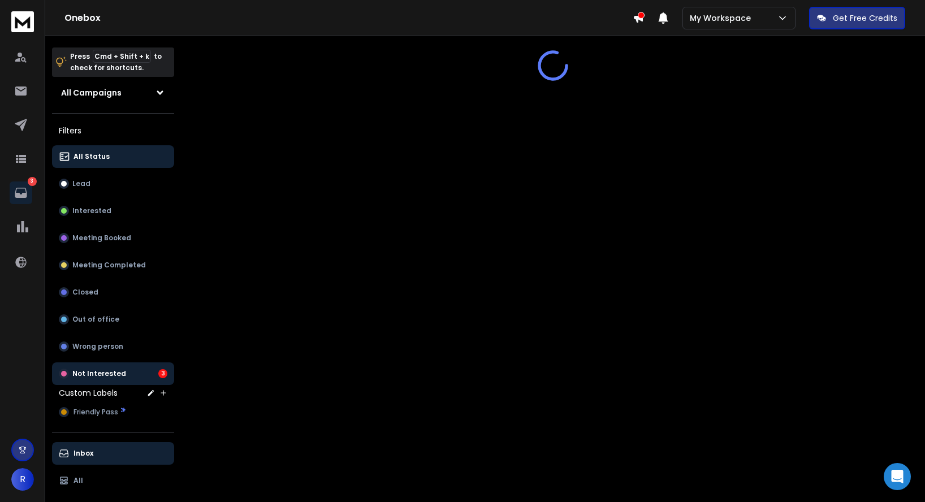
click at [112, 376] on p "Not Interested" at bounding box center [99, 373] width 54 height 9
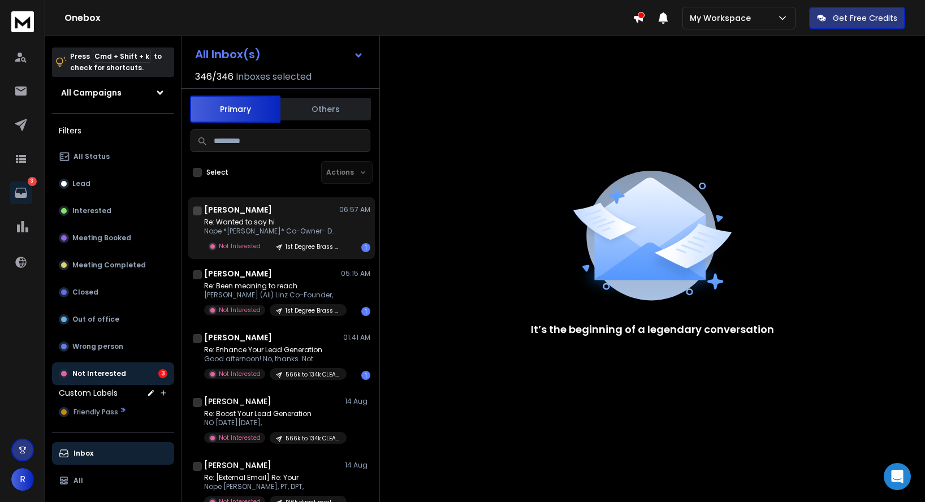
click at [242, 218] on p "Re: Wanted to say hi" at bounding box center [272, 222] width 136 height 9
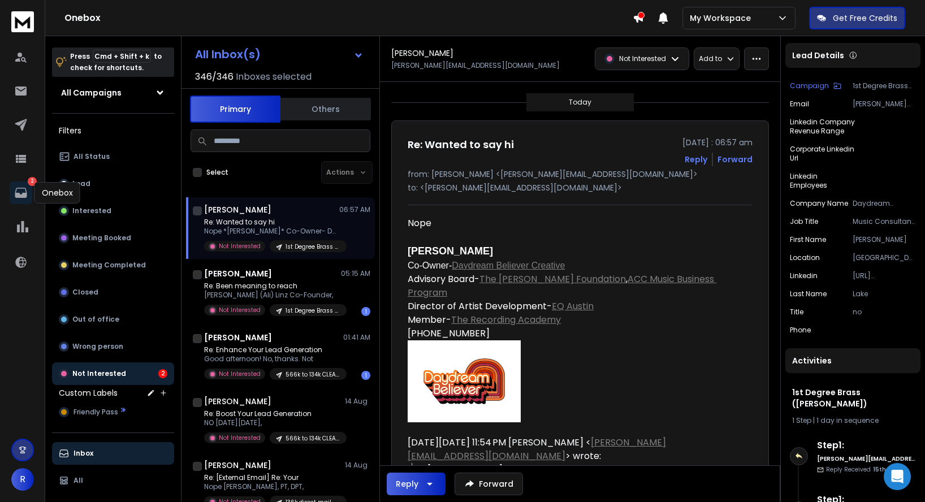
click at [25, 198] on icon at bounding box center [21, 193] width 14 height 14
